Goal: Communication & Community: Answer question/provide support

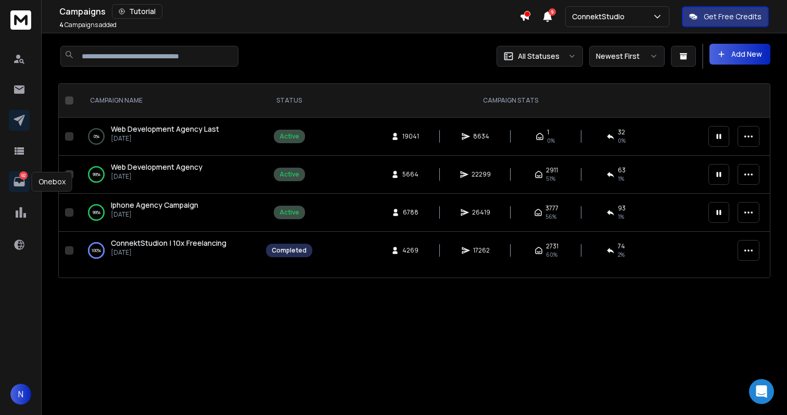
click at [21, 174] on p "92" at bounding box center [23, 175] width 8 height 8
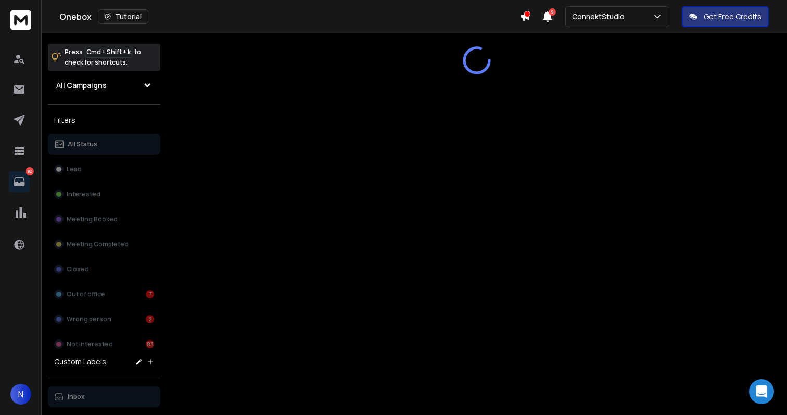
click at [127, 189] on div "All Status Lead Interested Meeting Booked Meeting Completed Closed Out of offic…" at bounding box center [104, 244] width 112 height 221
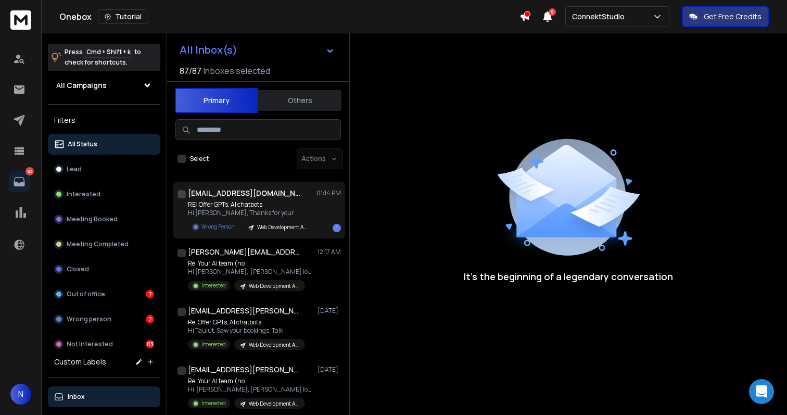
click at [292, 205] on p "RE: Offer GPTs, AI chatbots" at bounding box center [250, 204] width 125 height 8
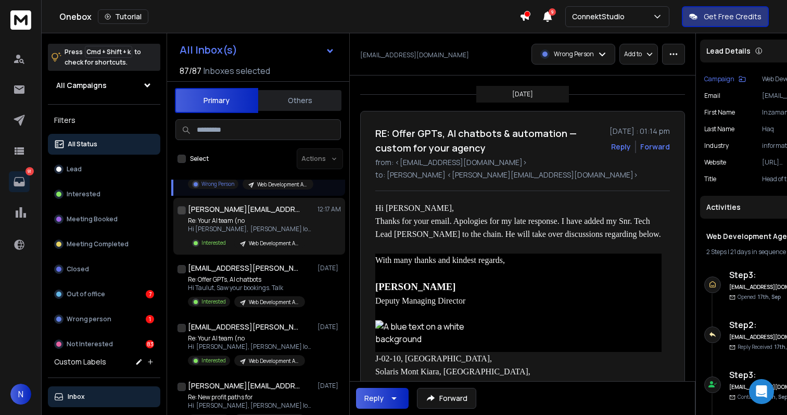
scroll to position [44, 0]
click at [299, 228] on p "Hi [PERSON_NAME], [PERSON_NAME] looped me in" at bounding box center [250, 228] width 125 height 8
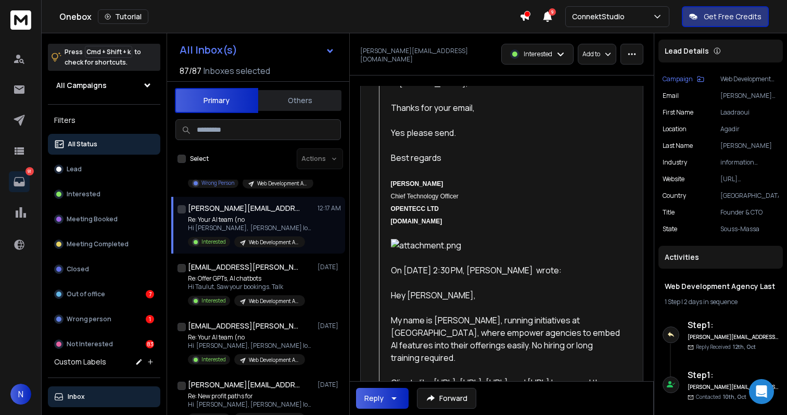
scroll to position [350, 0]
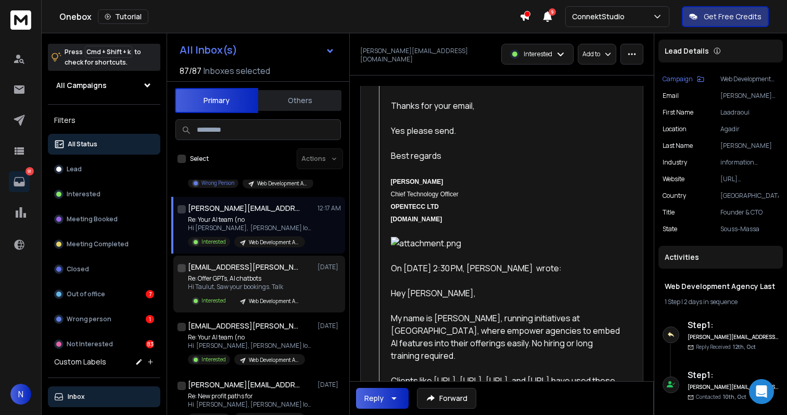
click at [295, 283] on p "Hi Taulut, Saw your bookings. Talk" at bounding box center [246, 287] width 117 height 8
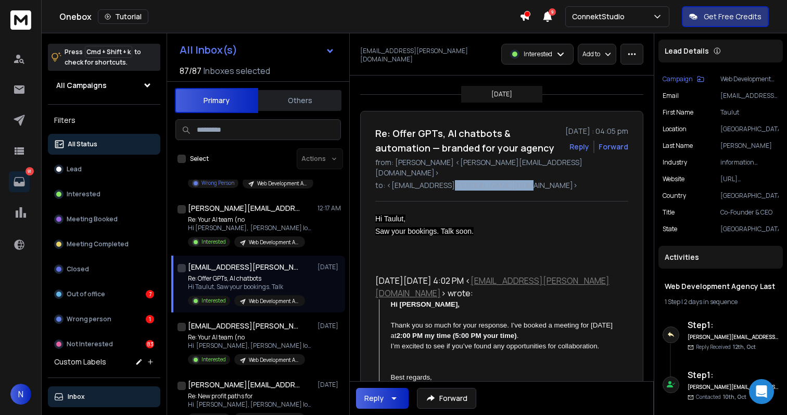
drag, startPoint x: 513, startPoint y: 175, endPoint x: 446, endPoint y: 172, distance: 66.7
click at [446, 180] on p "to: <[EMAIL_ADDRESS][PERSON_NAME][DOMAIN_NAME]>" at bounding box center [501, 185] width 253 height 10
copy p "[DOMAIN_NAME]"
